Goal: Task Accomplishment & Management: Manage account settings

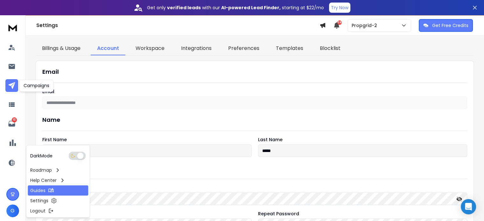
click at [13, 86] on icon at bounding box center [11, 85] width 7 height 7
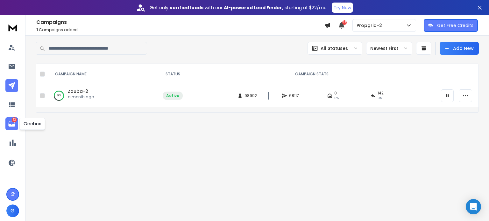
click at [13, 125] on icon at bounding box center [11, 124] width 7 height 6
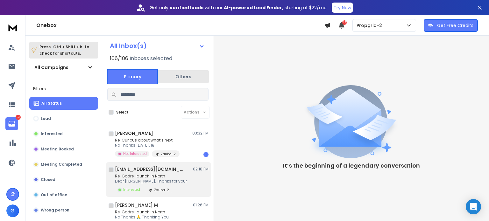
click at [129, 176] on p "Re: Godrej launch in North" at bounding box center [151, 176] width 72 height 5
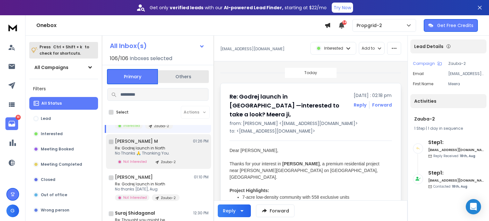
scroll to position [64, 0]
click at [152, 148] on p "Re: Godrej launch in North" at bounding box center [147, 148] width 65 height 5
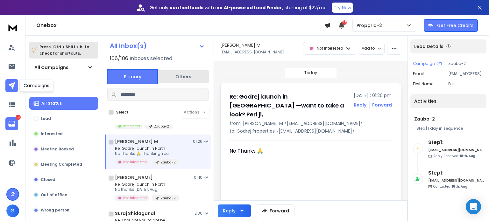
click at [9, 85] on icon at bounding box center [11, 85] width 7 height 7
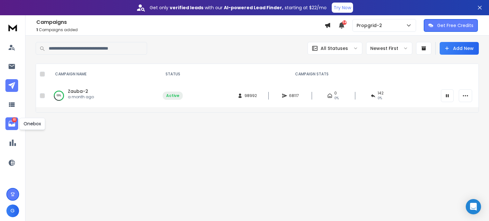
click at [10, 125] on icon at bounding box center [11, 124] width 7 height 6
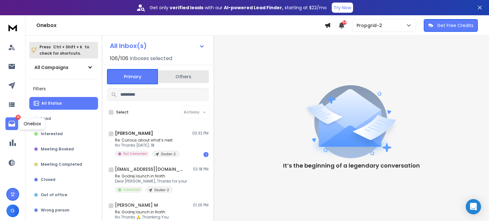
click at [137, 97] on input at bounding box center [157, 94] width 101 height 13
drag, startPoint x: 136, startPoint y: 97, endPoint x: 25, endPoint y: 89, distance: 110.7
click at [25, 89] on div "Press Ctrl + Shift + k to check for shortcuts. All Campaigns All Campaigns Filt…" at bounding box center [257, 146] width 464 height 221
paste input "**********"
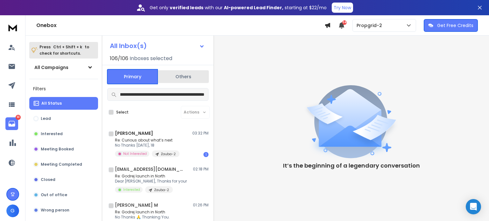
type input "**********"
click at [154, 94] on input "**********" at bounding box center [157, 94] width 101 height 13
paste input "**********"
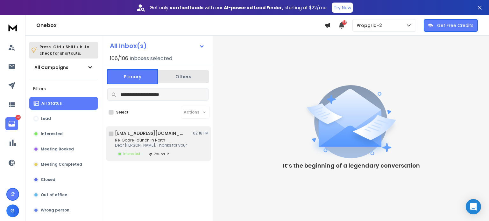
type input "**********"
click at [156, 135] on h1 "[EMAIL_ADDRESS][DOMAIN_NAME]" at bounding box center [150, 133] width 70 height 6
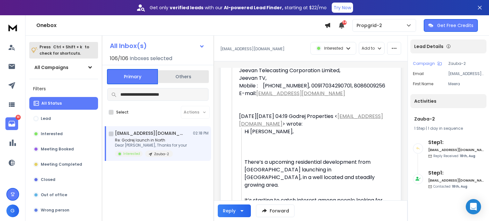
scroll to position [382, 0]
click at [13, 85] on icon at bounding box center [11, 85] width 7 height 7
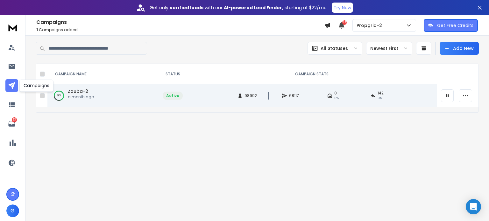
click at [80, 100] on div "Zauba-2 a month ago" at bounding box center [81, 95] width 26 height 15
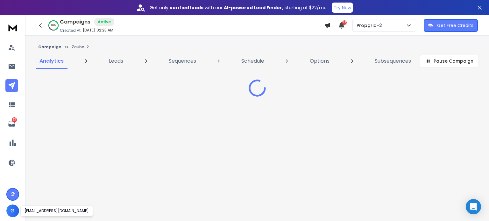
click at [8, 213] on span "G" at bounding box center [12, 211] width 13 height 13
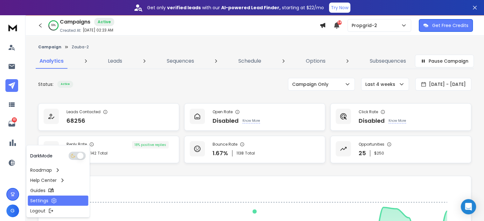
click at [35, 200] on p "Settings" at bounding box center [39, 201] width 18 height 6
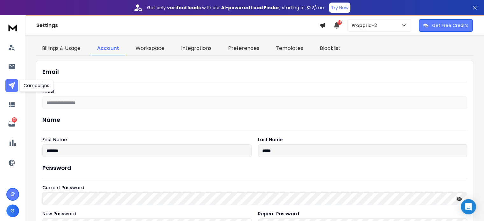
click at [12, 84] on icon at bounding box center [11, 85] width 7 height 7
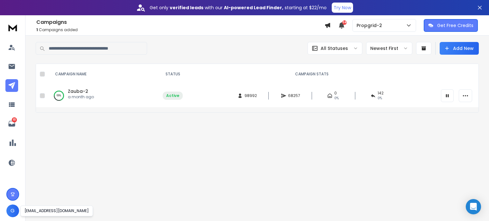
click at [9, 210] on span "G" at bounding box center [12, 211] width 13 height 13
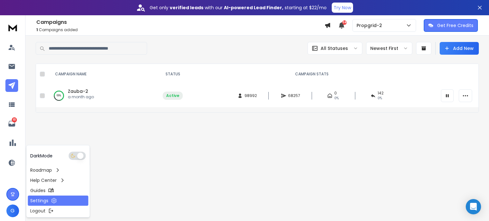
click at [43, 202] on p "Settings" at bounding box center [39, 201] width 18 height 6
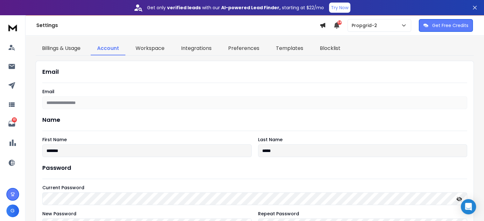
click at [73, 51] on link "Billings & Usage" at bounding box center [61, 48] width 51 height 13
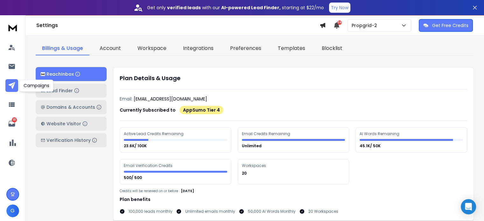
click at [18, 84] on link at bounding box center [11, 85] width 13 height 13
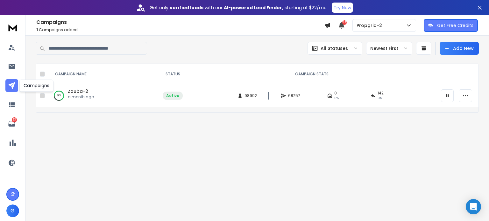
click at [11, 89] on link at bounding box center [11, 85] width 13 height 13
